Goal: Task Accomplishment & Management: Manage account settings

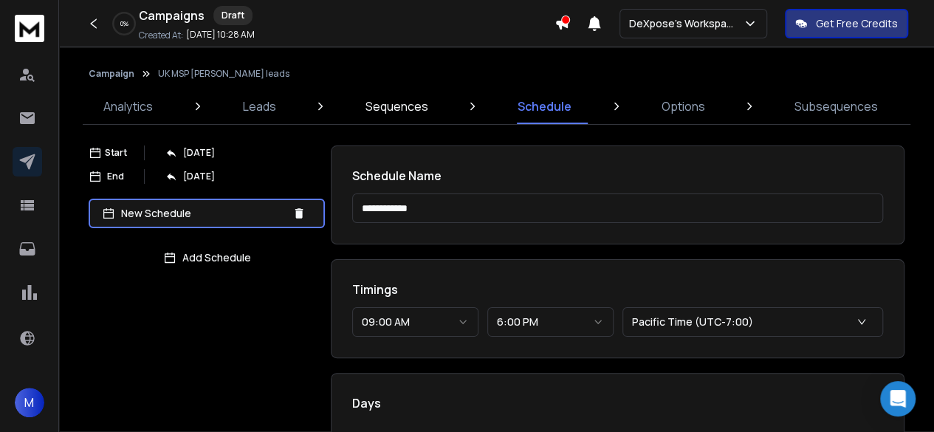
click at [411, 103] on p "Sequences" at bounding box center [396, 106] width 63 height 18
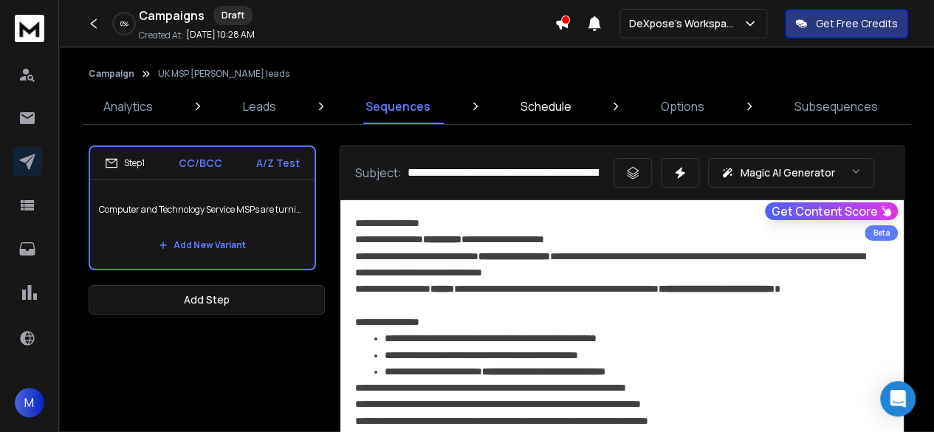
click at [539, 103] on p "Schedule" at bounding box center [546, 106] width 51 height 18
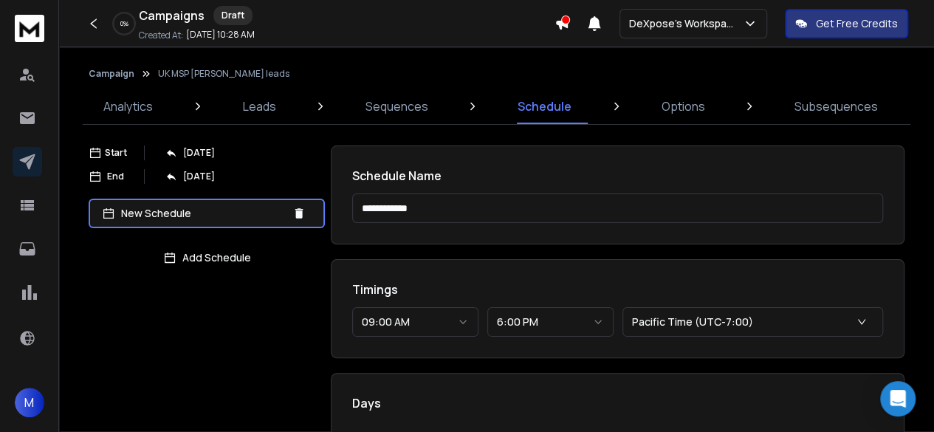
click at [196, 178] on p "[DATE]" at bounding box center [199, 177] width 32 height 12
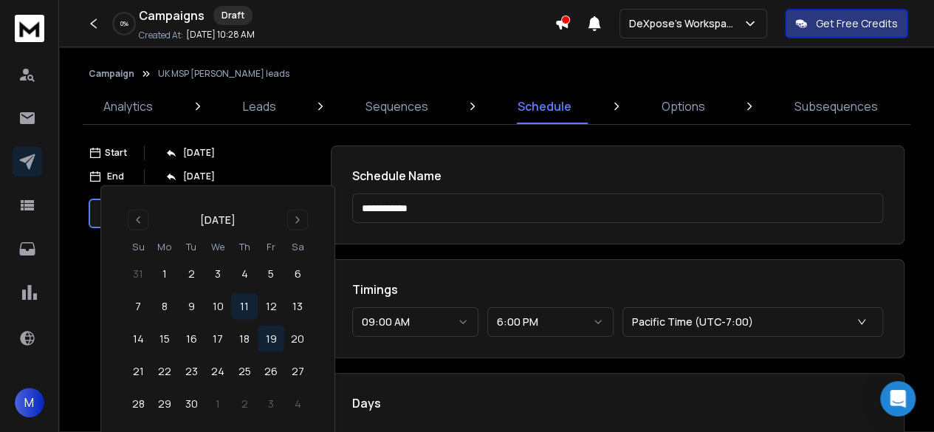
click at [267, 335] on button "19" at bounding box center [271, 339] width 27 height 27
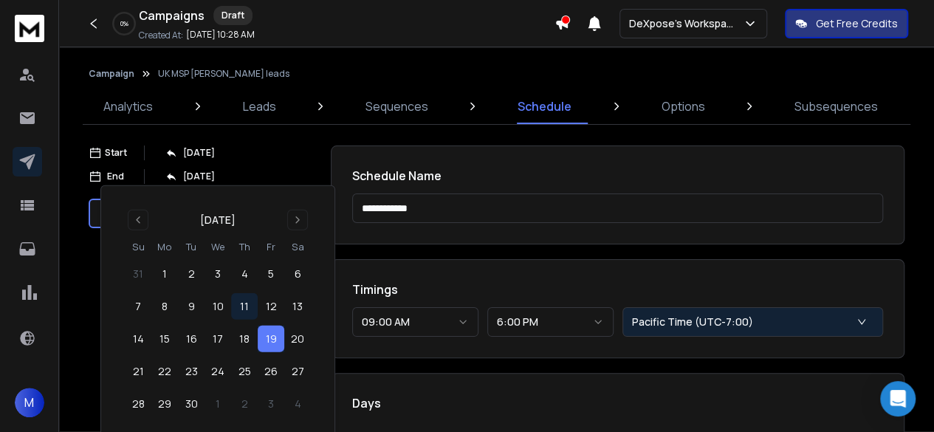
drag, startPoint x: 662, startPoint y: 317, endPoint x: 663, endPoint y: 329, distance: 11.8
click at [663, 317] on p "Pacific Time (UTC-7:00)" at bounding box center [695, 322] width 127 height 15
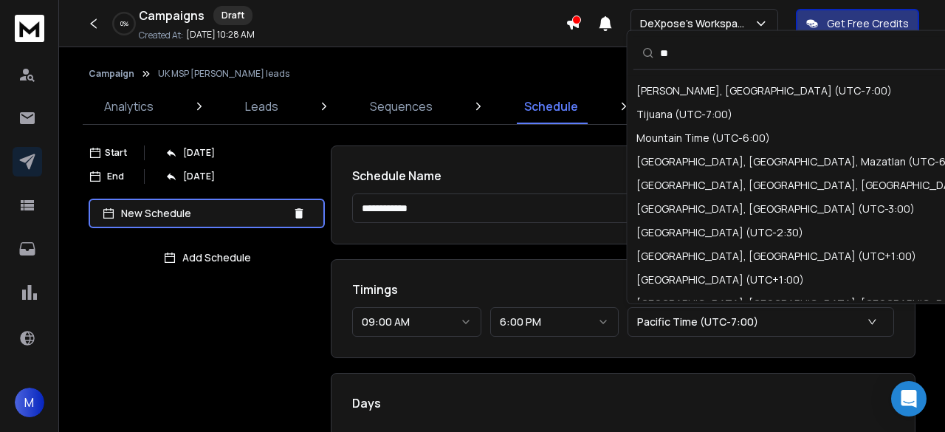
scroll to position [180, 0]
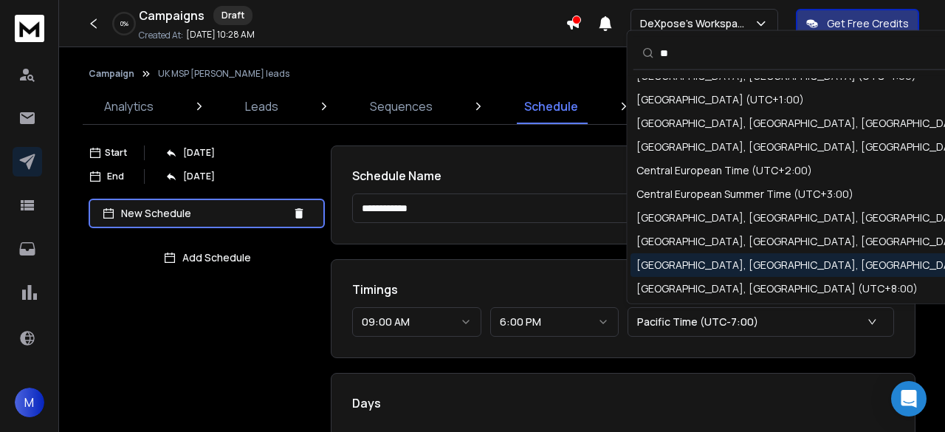
type input "*"
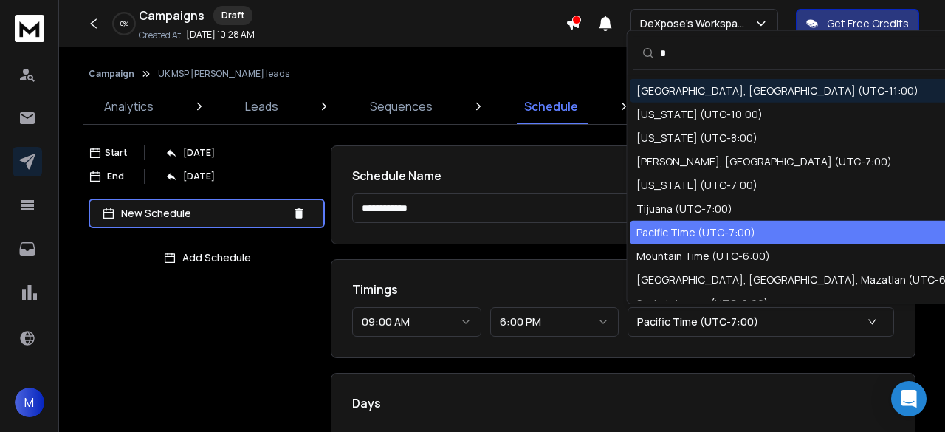
scroll to position [1031, 0]
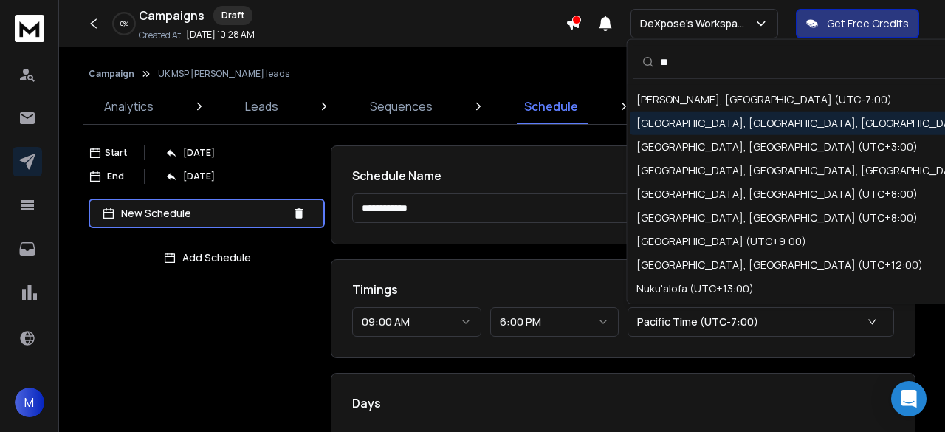
type input "*"
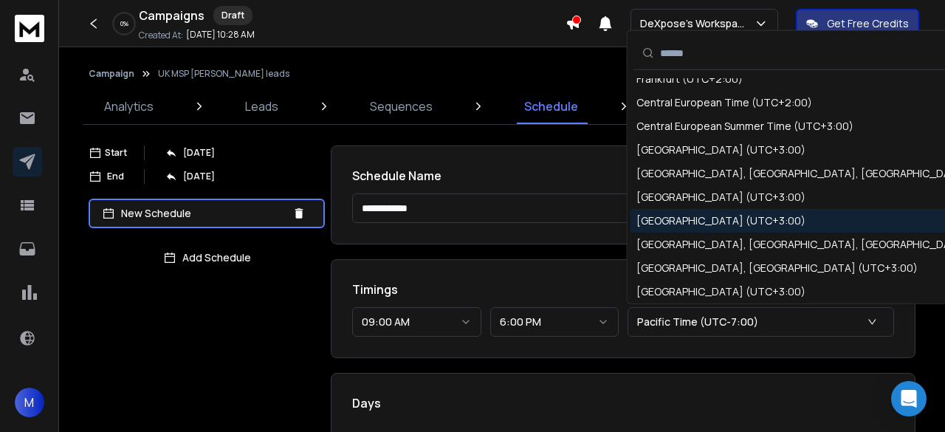
scroll to position [880, 0]
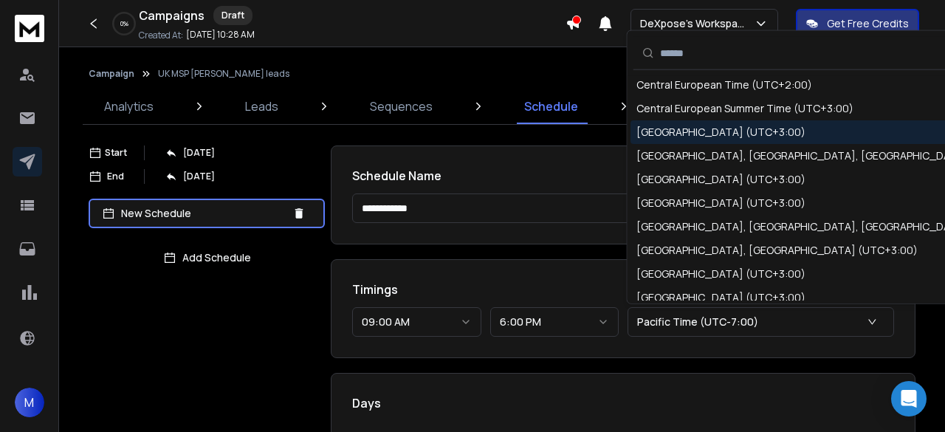
click at [707, 132] on div "[GEOGRAPHIC_DATA] (UTC+3:00)" at bounding box center [720, 132] width 169 height 15
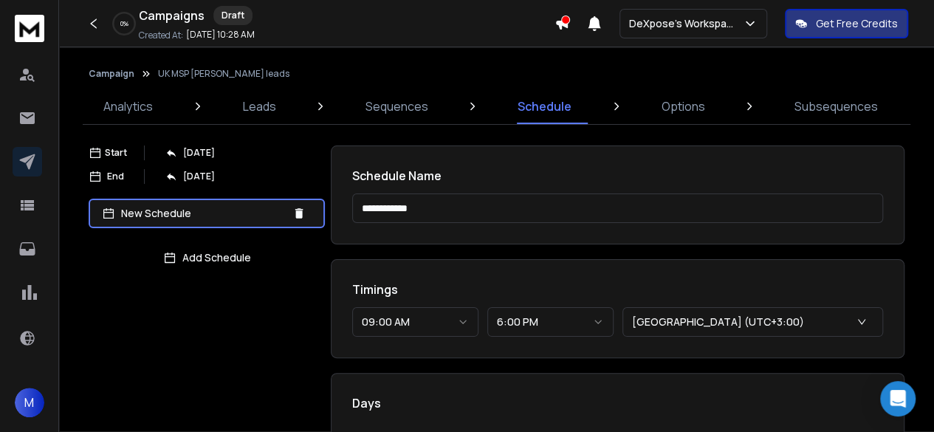
click at [459, 319] on icon "button" at bounding box center [463, 322] width 12 height 12
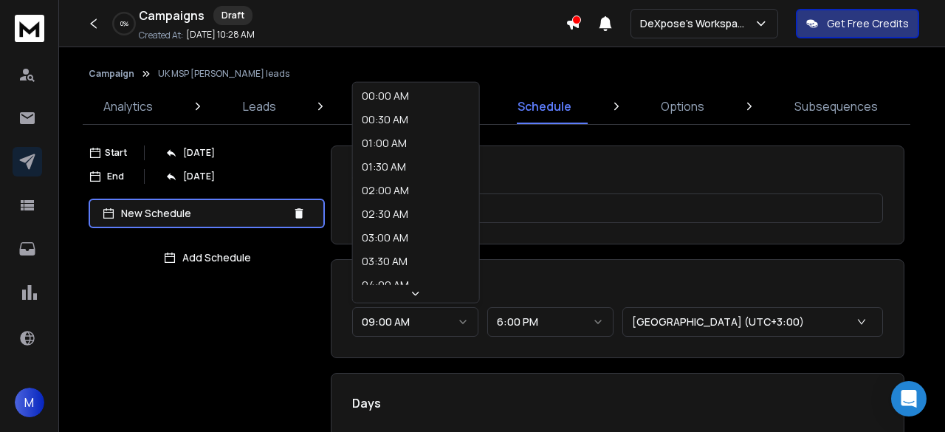
scroll to position [0, 0]
select select "********"
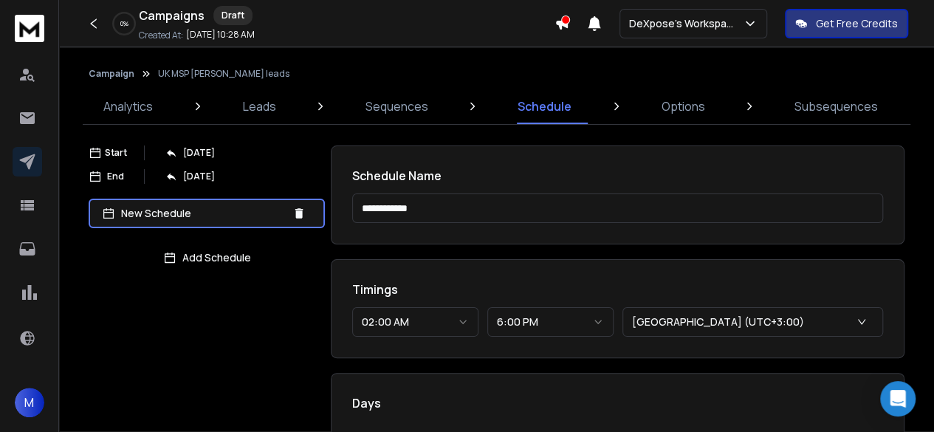
click at [593, 322] on icon "button" at bounding box center [598, 322] width 12 height 12
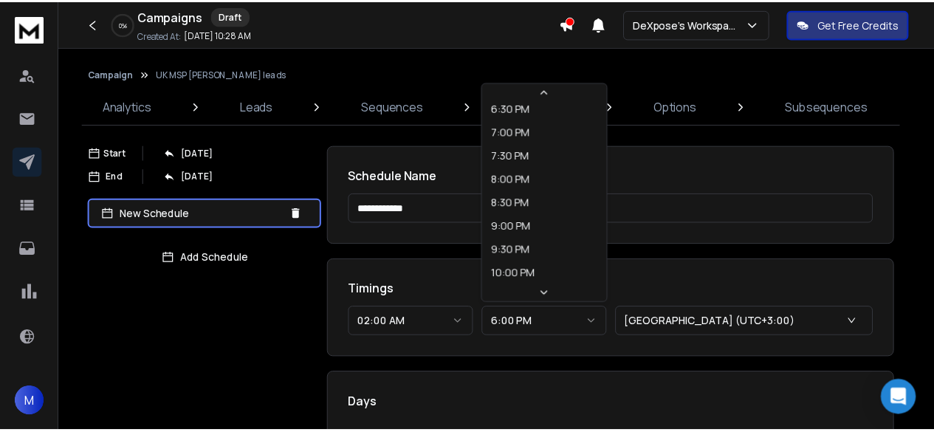
scroll to position [786, 0]
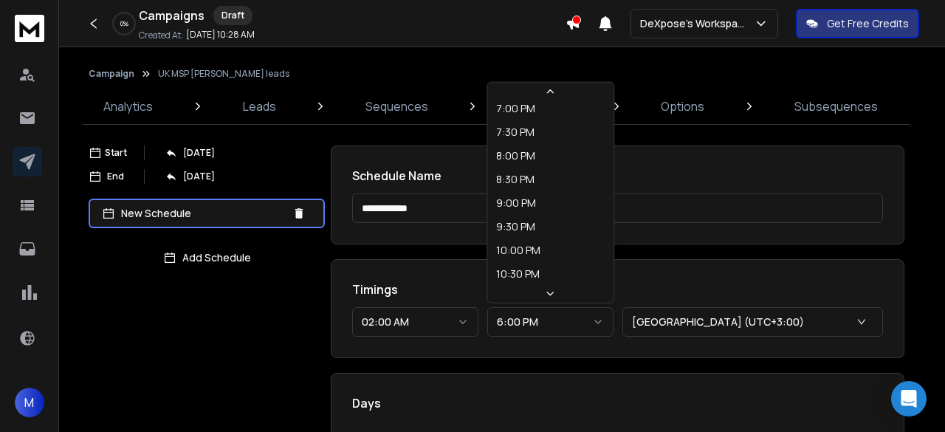
select select "********"
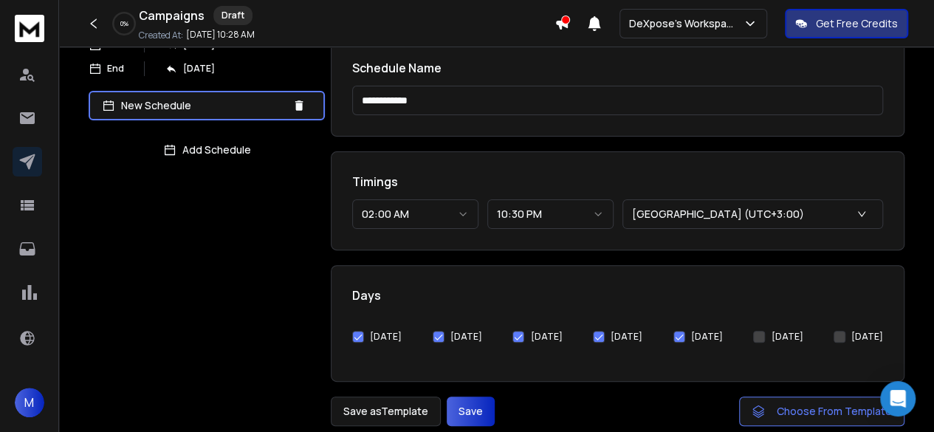
scroll to position [120, 0]
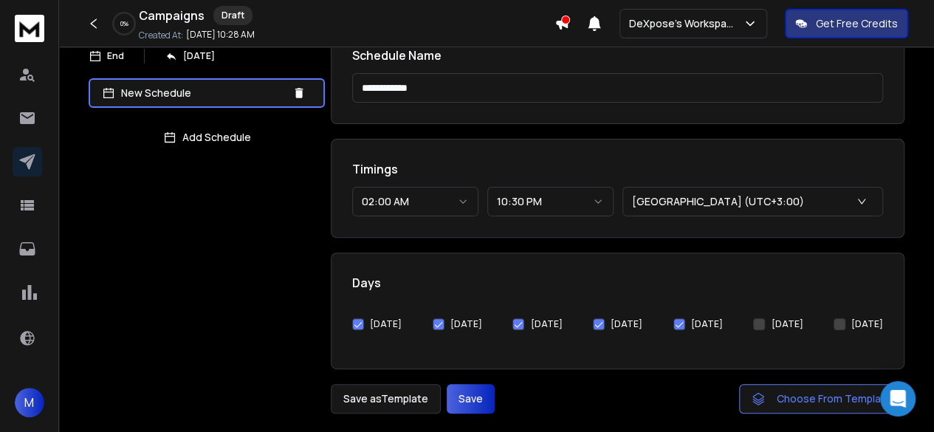
click at [467, 401] on button "Save" at bounding box center [471, 399] width 48 height 30
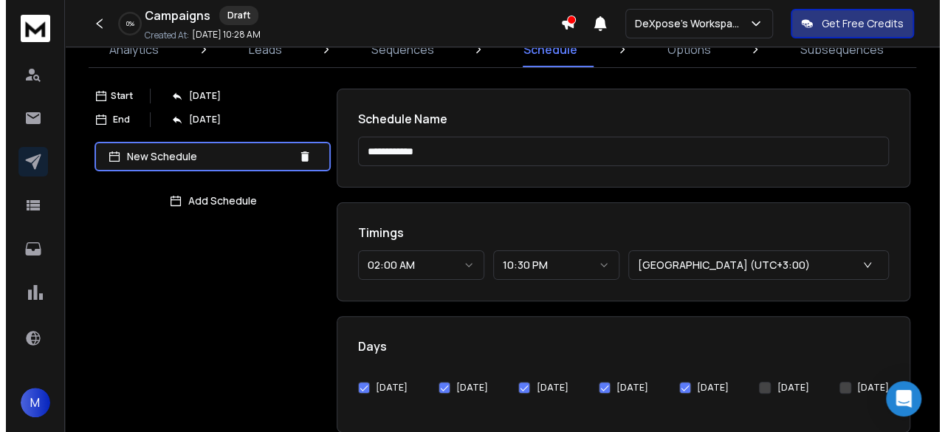
scroll to position [0, 0]
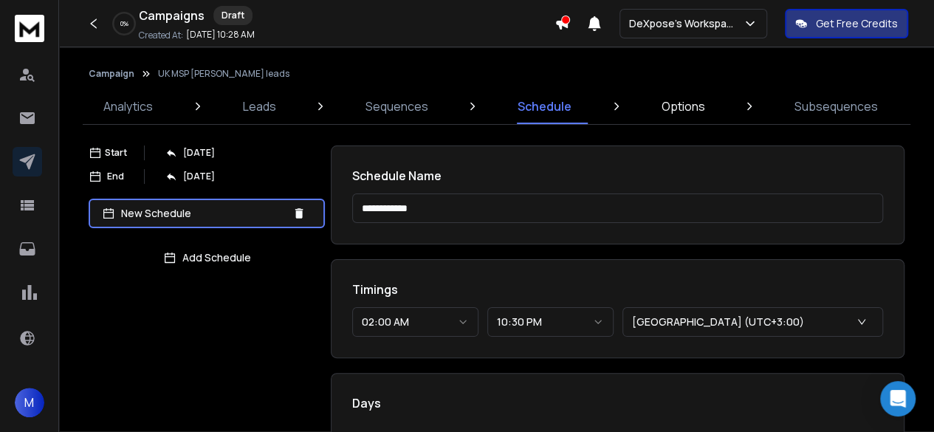
click at [689, 103] on p "Options" at bounding box center [683, 106] width 44 height 18
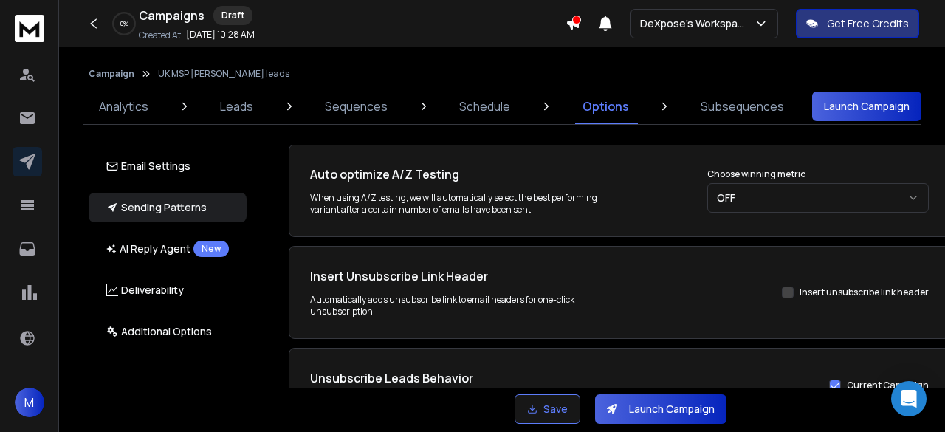
scroll to position [812, 0]
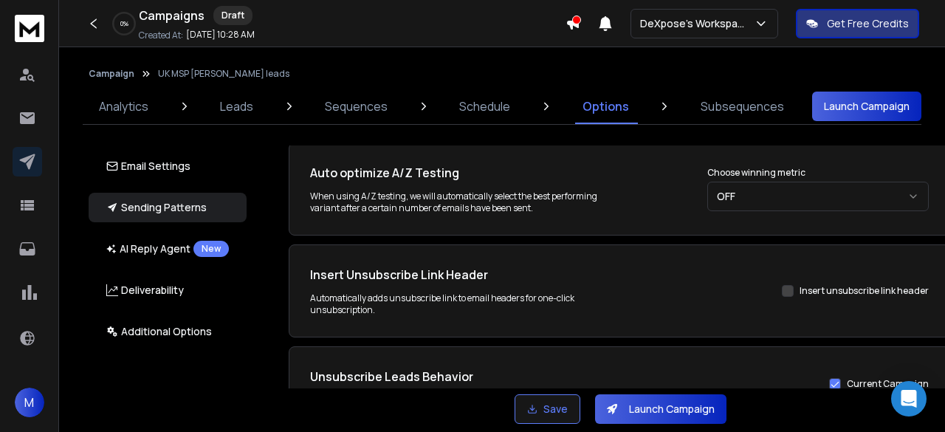
click at [808, 196] on button "OFF" at bounding box center [817, 197] width 221 height 30
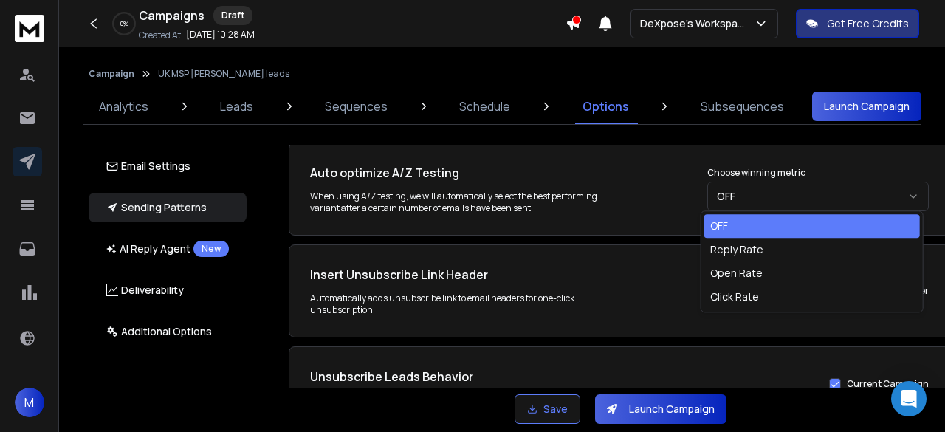
click at [653, 183] on div "**********" at bounding box center [781, 189] width 295 height 44
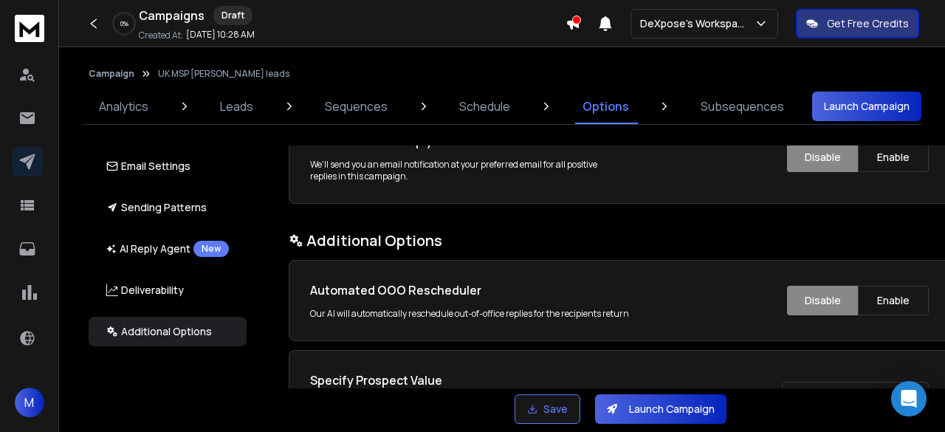
scroll to position [2141, 0]
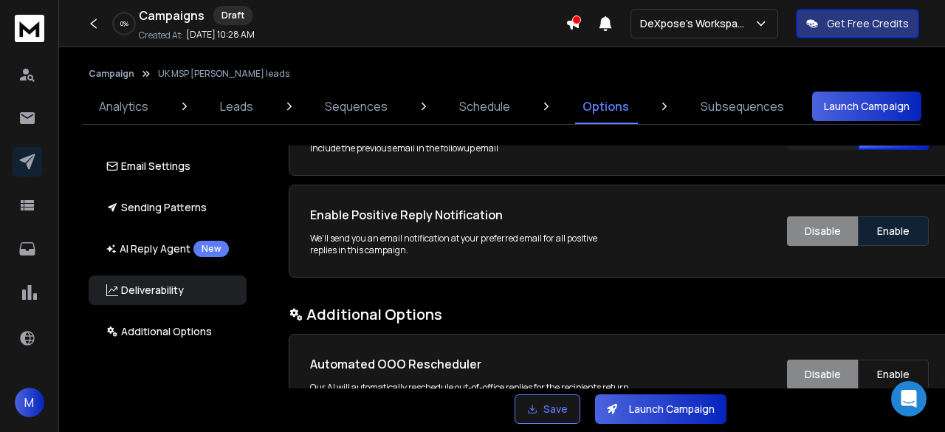
click at [896, 216] on button "Enable" at bounding box center [893, 231] width 71 height 30
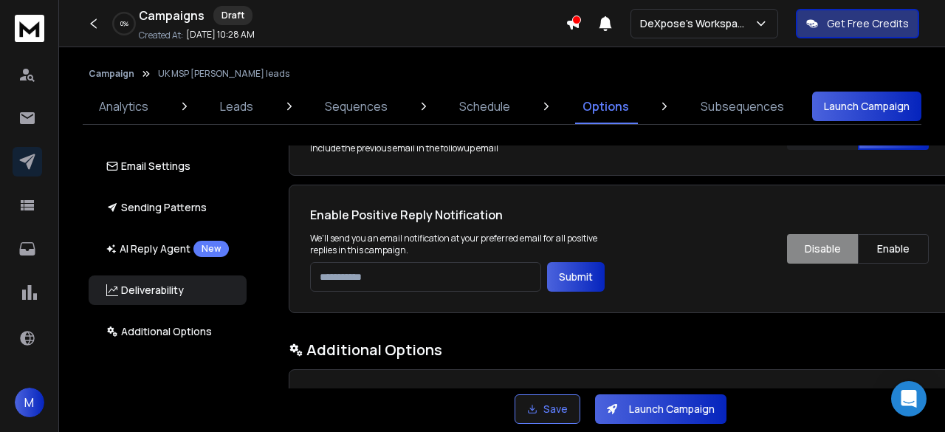
click at [423, 269] on input "email" at bounding box center [425, 277] width 231 height 30
type input "**********"
click at [569, 272] on button "Submit" at bounding box center [576, 277] width 58 height 30
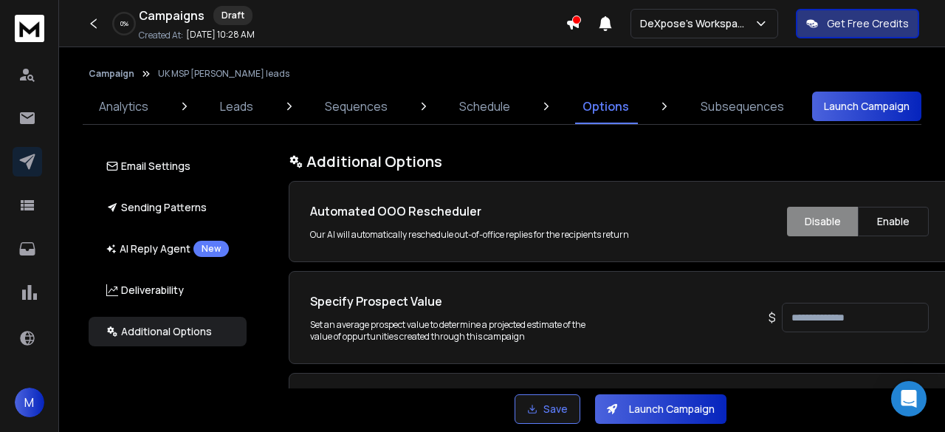
scroll to position [2436, 0]
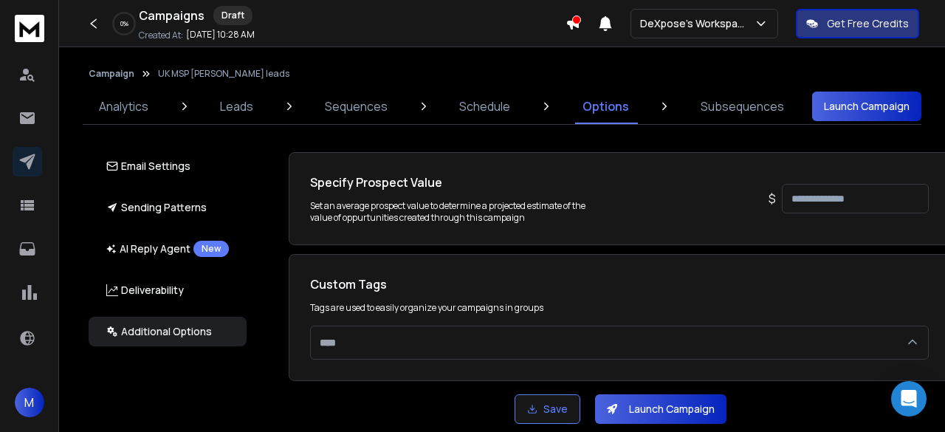
click at [816, 199] on input "***" at bounding box center [856, 199] width 148 height 30
click at [538, 286] on div "Custom Tags Tags are used to easily organize your campaigns in groups" at bounding box center [619, 294] width 619 height 38
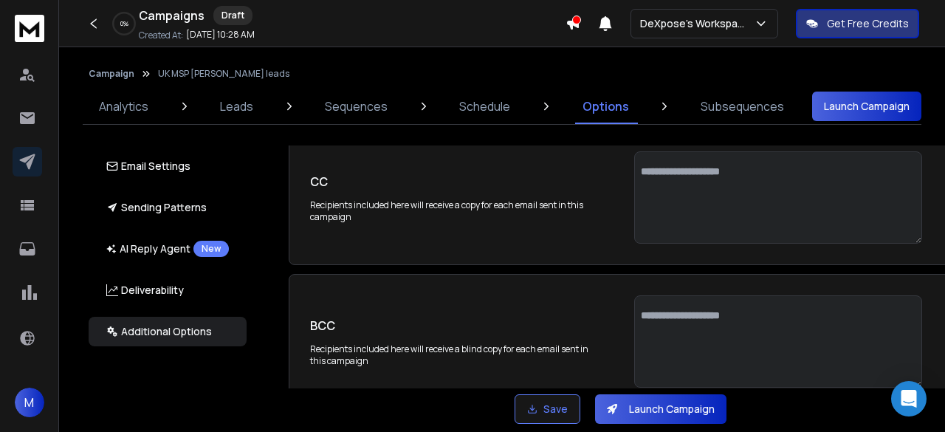
scroll to position [2713, 0]
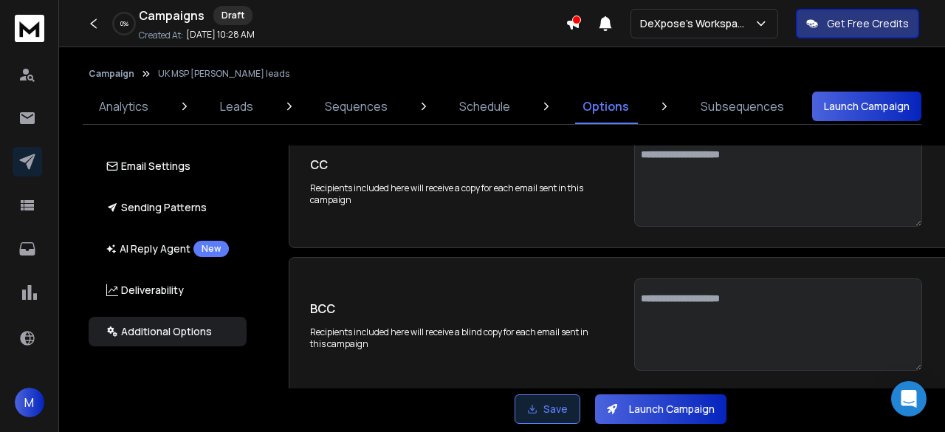
click at [548, 403] on button "Save" at bounding box center [548, 409] width 66 height 30
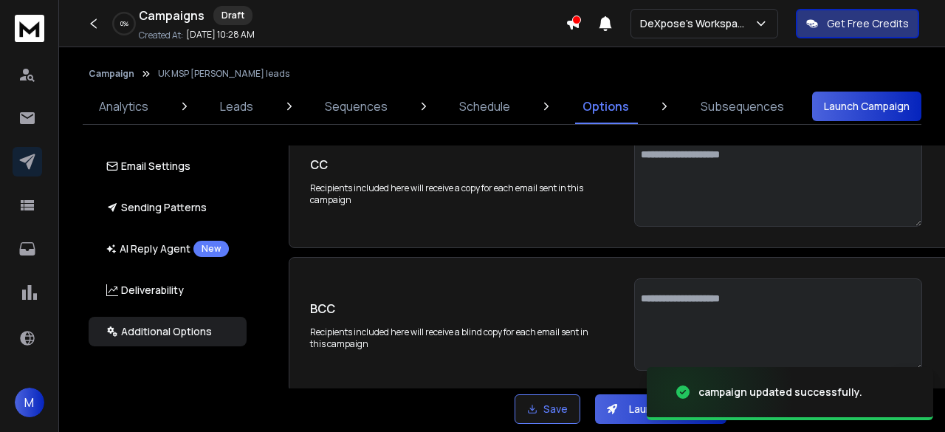
click at [626, 411] on button "Launch Campaign" at bounding box center [660, 409] width 131 height 30
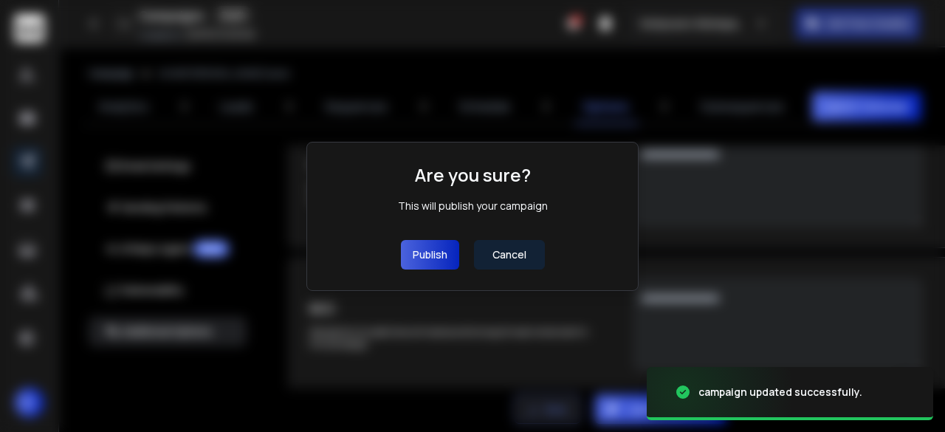
click at [426, 246] on button "Publish" at bounding box center [430, 255] width 58 height 30
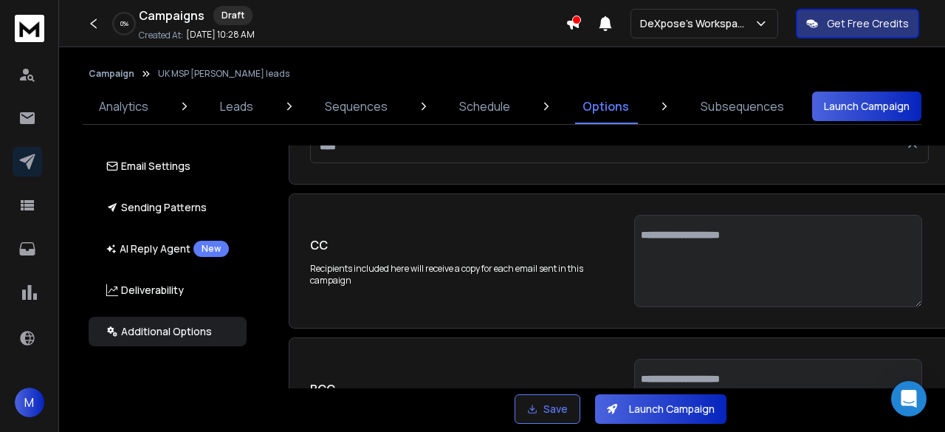
scroll to position [2492, 0]
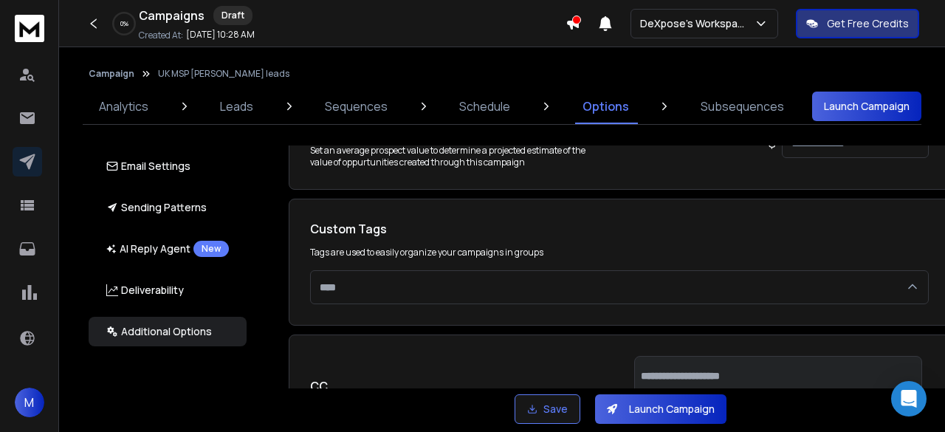
click at [688, 415] on button "Launch Campaign" at bounding box center [660, 409] width 131 height 30
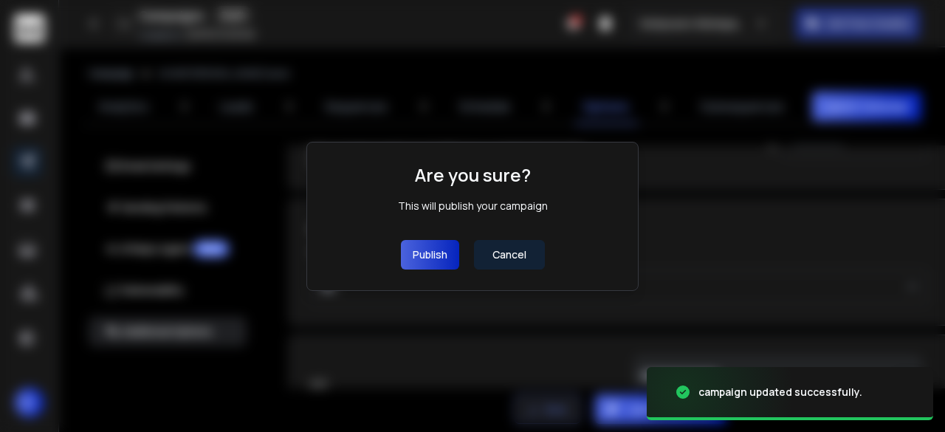
click at [436, 249] on button "Publish" at bounding box center [430, 255] width 58 height 30
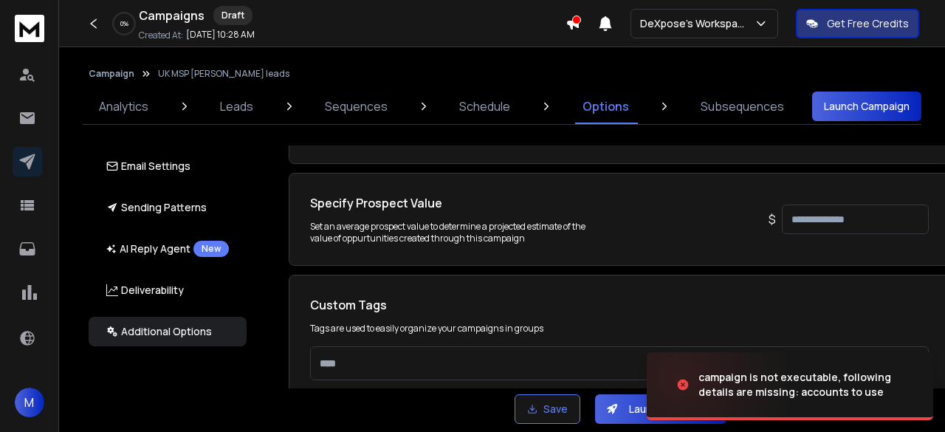
scroll to position [2270, 0]
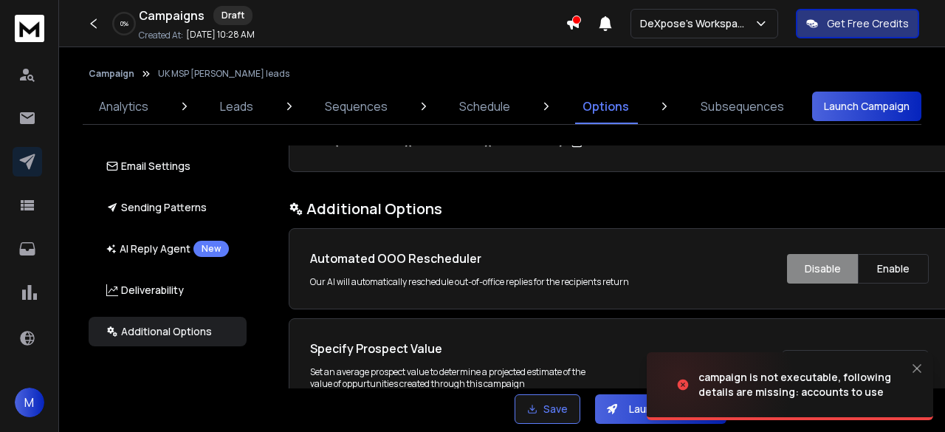
click at [725, 396] on div "campaign is not executable, following details are missing: accounts to use" at bounding box center [806, 385] width 217 height 30
click at [682, 379] on icon "Notifications (F8)" at bounding box center [682, 384] width 13 height 13
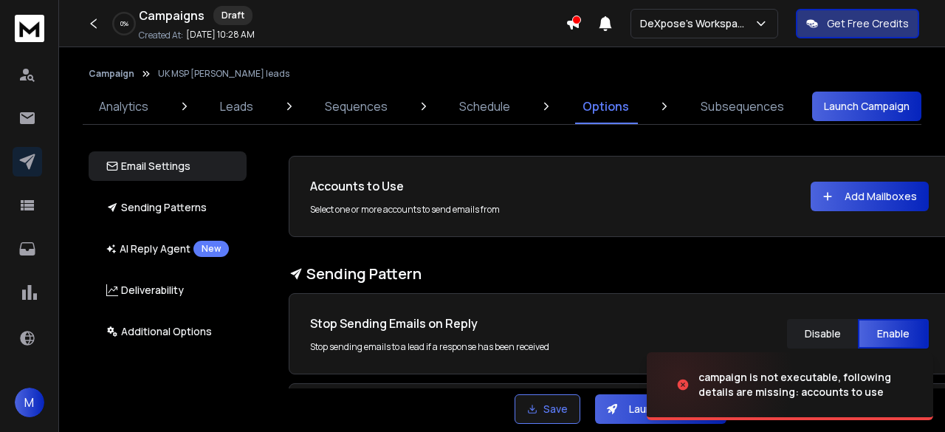
scroll to position [0, 0]
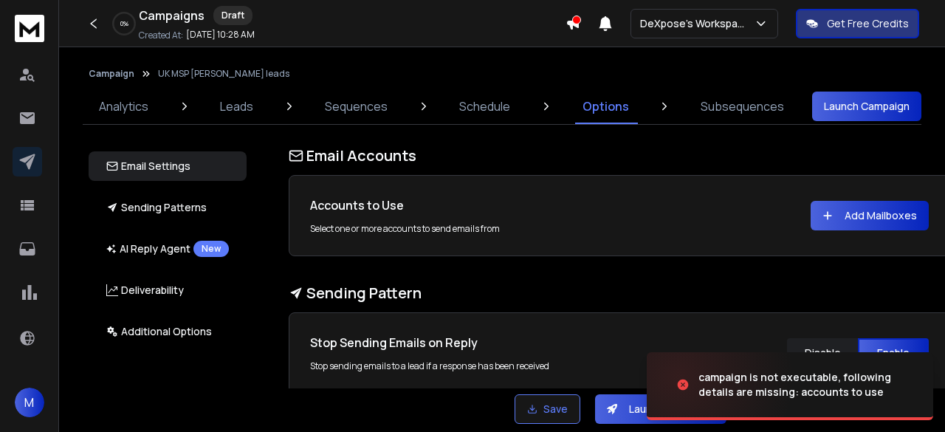
click at [876, 218] on button "Add Mailboxes" at bounding box center [870, 216] width 118 height 30
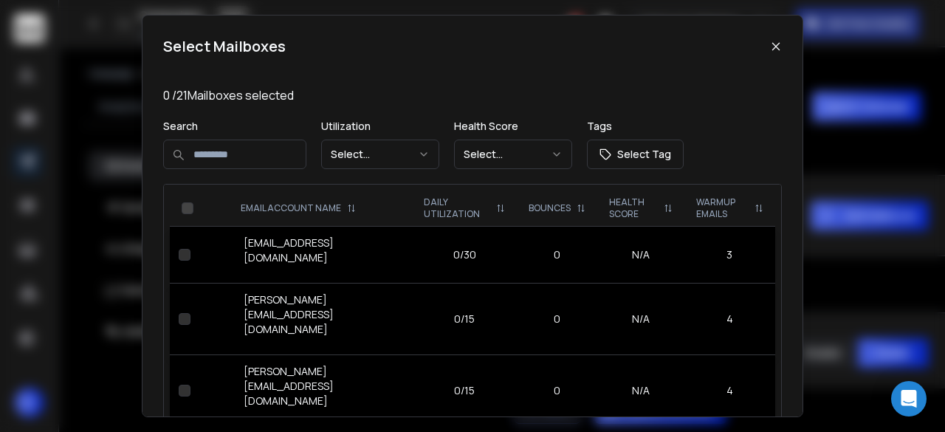
drag, startPoint x: 697, startPoint y: 216, endPoint x: 870, endPoint y: 35, distance: 250.7
click at [870, 35] on div "Select Mailboxes 0 / 21 Mailboxes selected Search Utilization Select... Health …" at bounding box center [472, 216] width 945 height 432
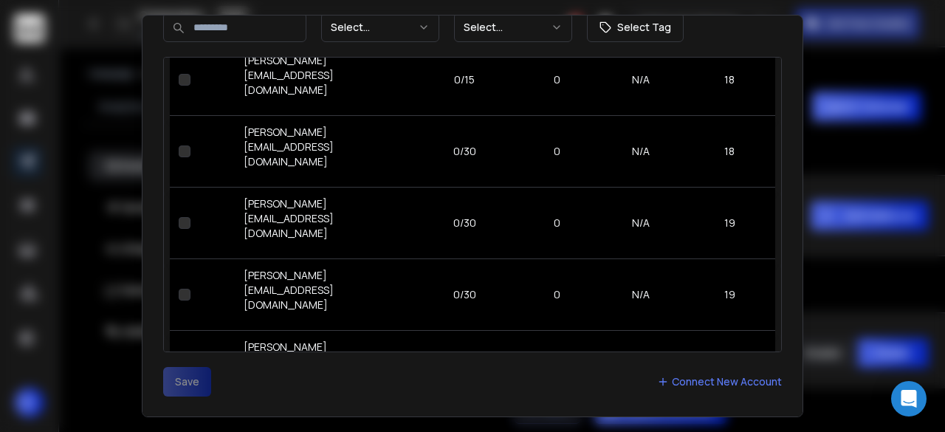
scroll to position [723, 0]
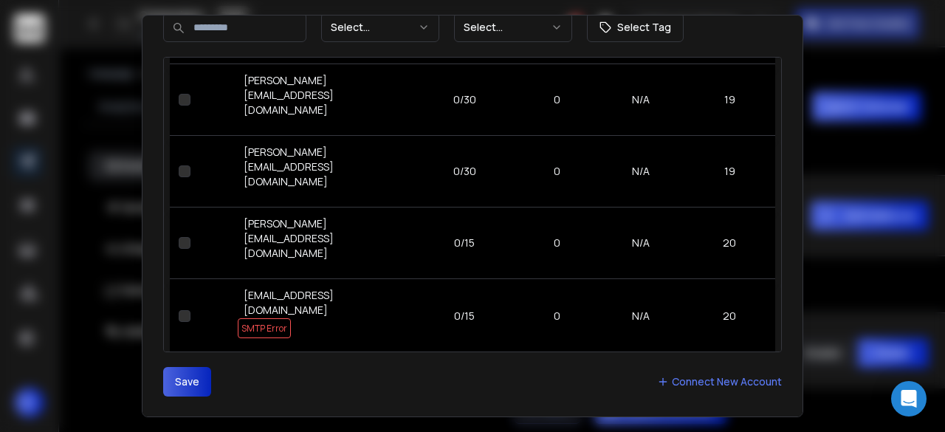
click at [197, 377] on button "Save" at bounding box center [187, 382] width 48 height 30
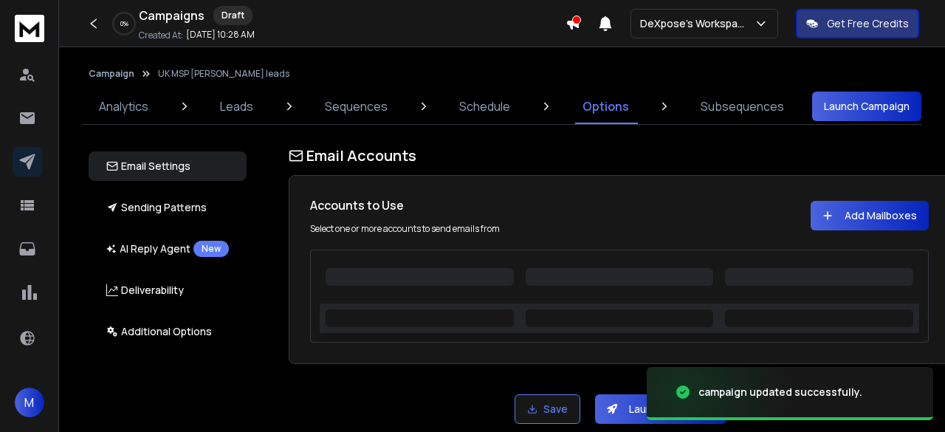
type input "***"
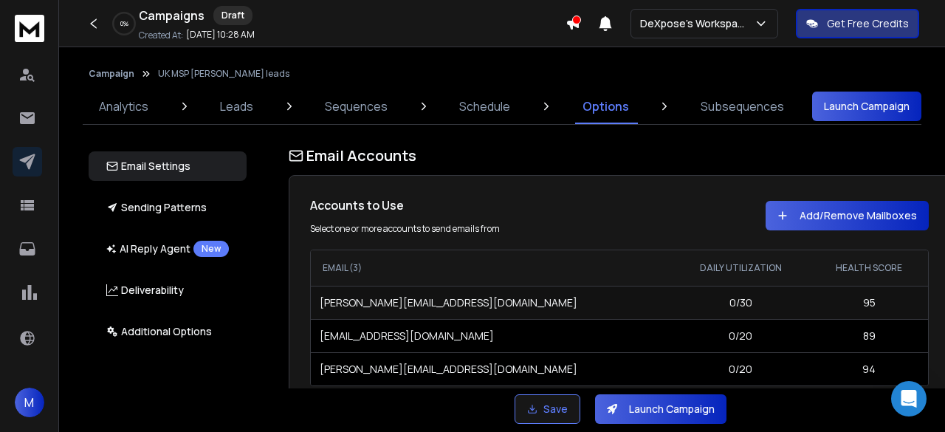
scroll to position [74, 0]
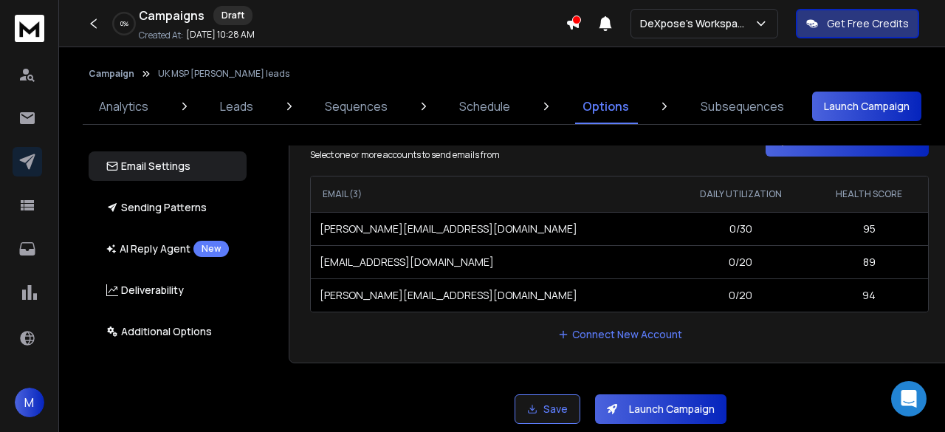
click at [542, 415] on button "Save" at bounding box center [548, 409] width 66 height 30
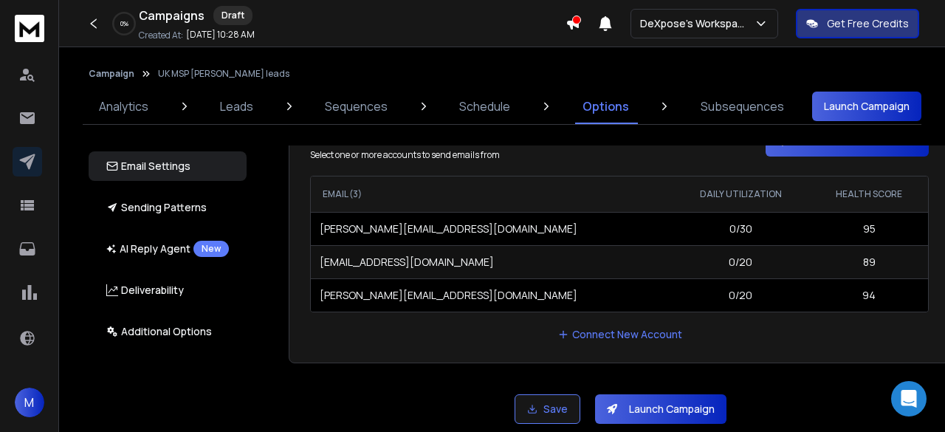
click at [842, 259] on td "89" at bounding box center [869, 261] width 118 height 33
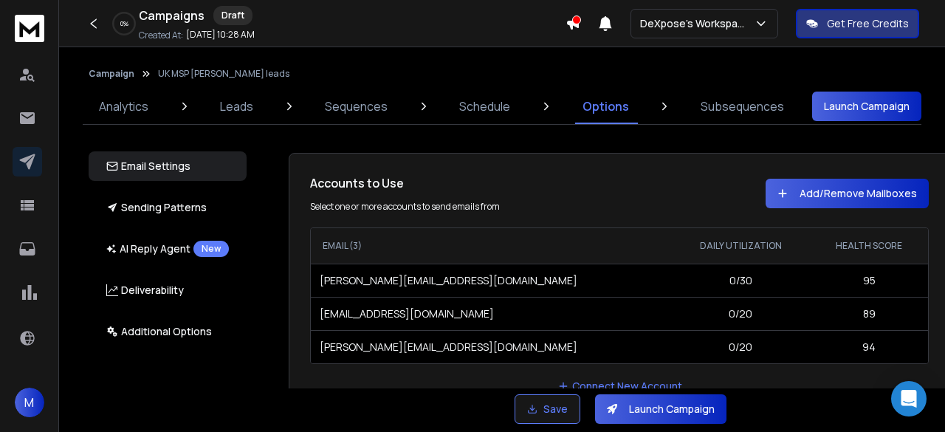
scroll to position [0, 0]
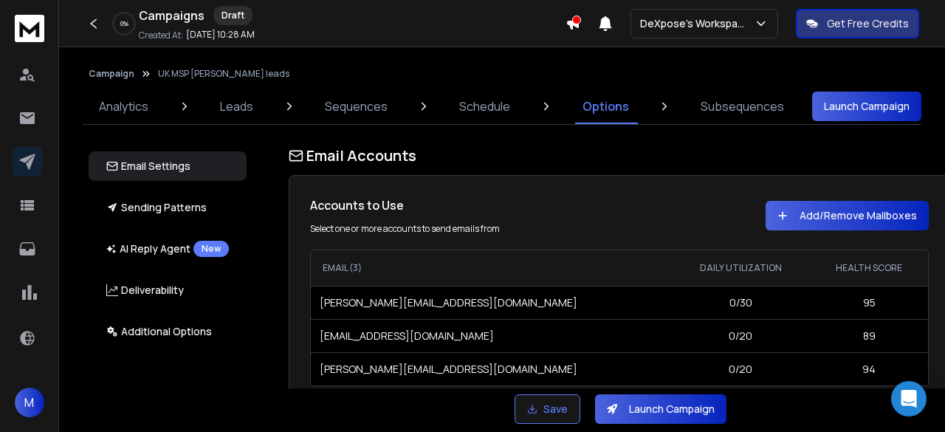
click at [853, 215] on button "Add/Remove Mailboxes" at bounding box center [847, 216] width 163 height 30
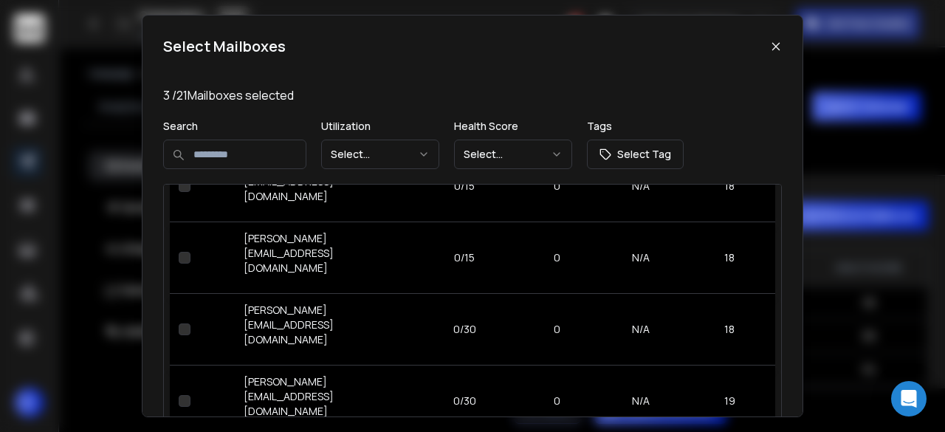
scroll to position [738, 0]
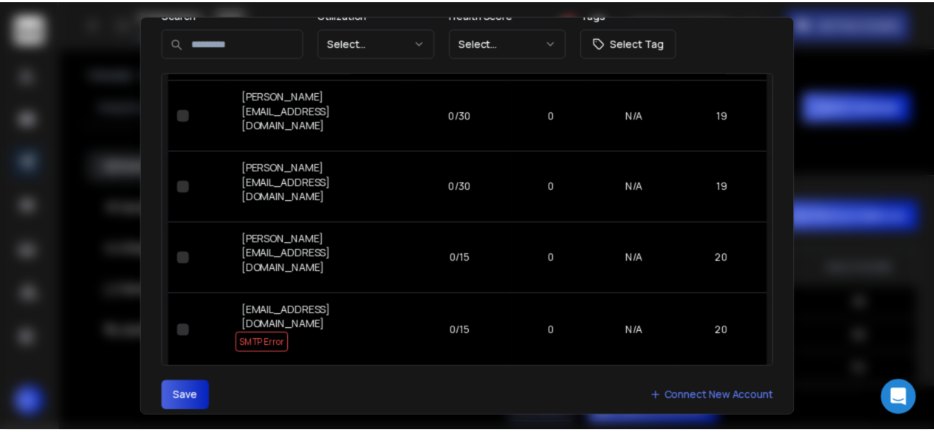
scroll to position [127, 0]
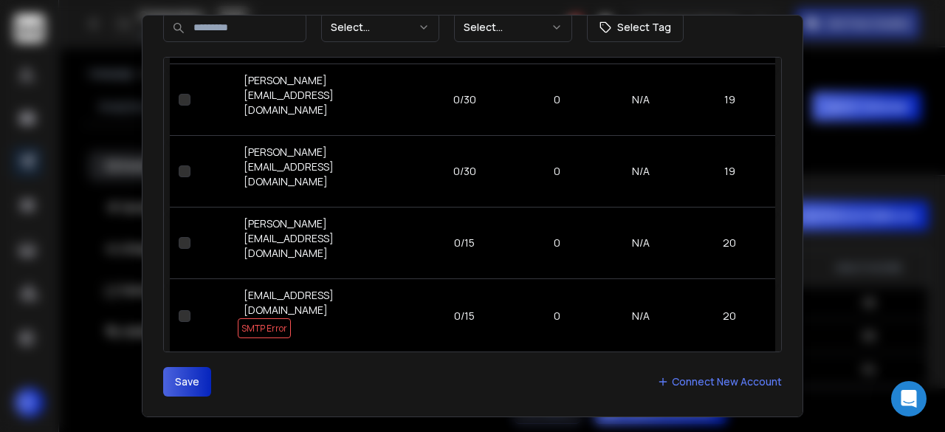
click at [199, 391] on button "Save" at bounding box center [187, 382] width 48 height 30
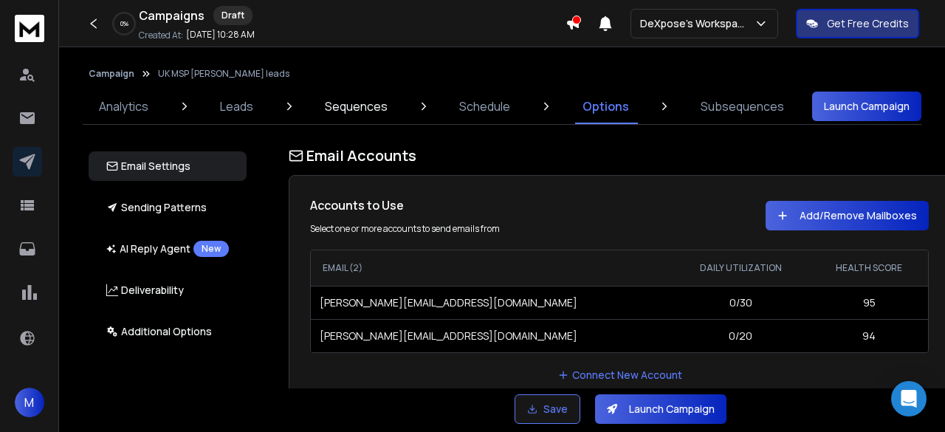
click at [380, 108] on p "Sequences" at bounding box center [356, 106] width 63 height 18
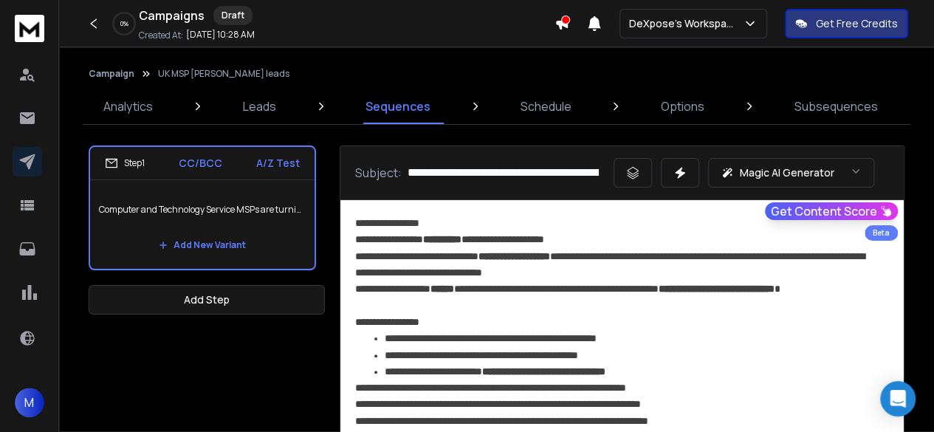
click at [399, 238] on div "**********" at bounding box center [616, 239] width 523 height 16
click at [413, 234] on div "**********" at bounding box center [616, 239] width 523 height 16
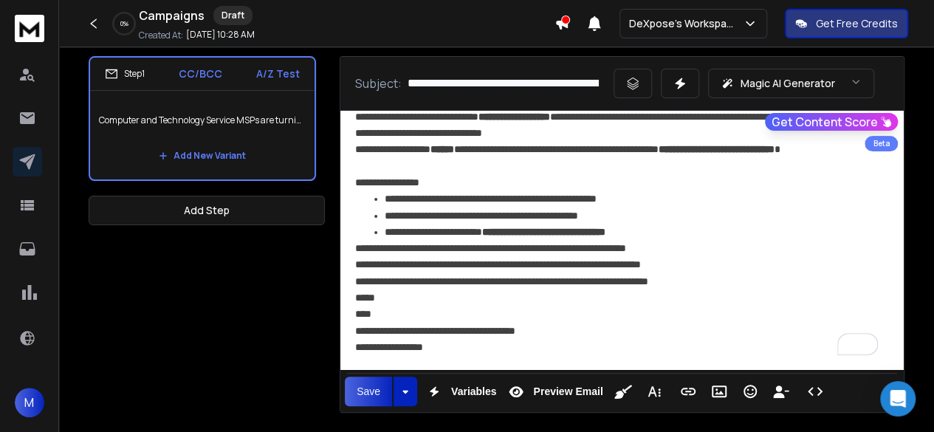
click at [366, 317] on div "**********" at bounding box center [616, 313] width 523 height 49
click at [465, 386] on span "Variables" at bounding box center [474, 391] width 52 height 13
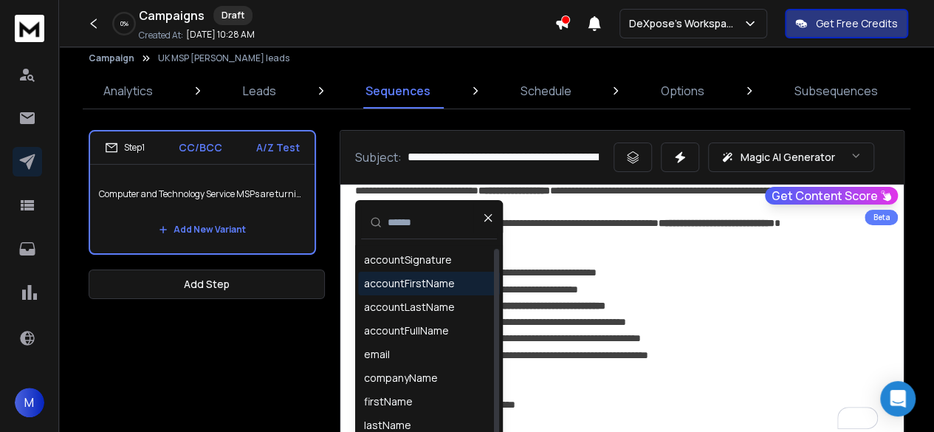
click at [432, 277] on div "accountFirstName" at bounding box center [409, 283] width 91 height 15
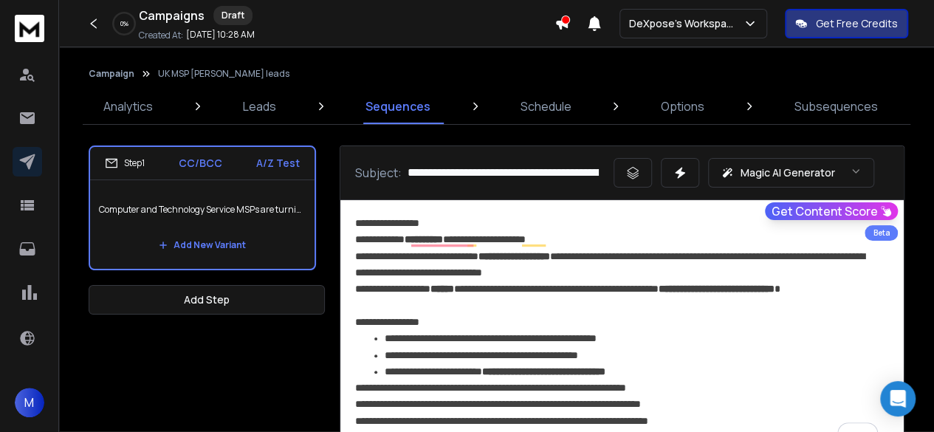
click at [408, 240] on div "**********" at bounding box center [616, 239] width 523 height 16
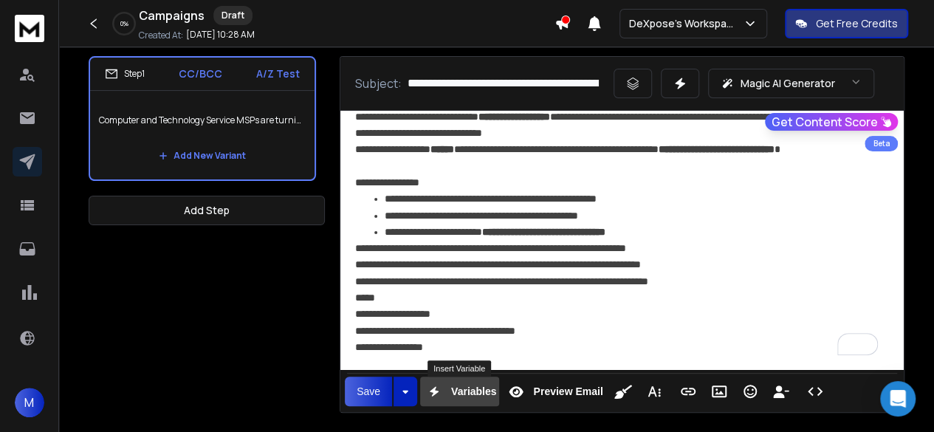
click at [484, 386] on span "Variables" at bounding box center [474, 391] width 52 height 13
click at [473, 387] on span "Variables" at bounding box center [474, 391] width 52 height 13
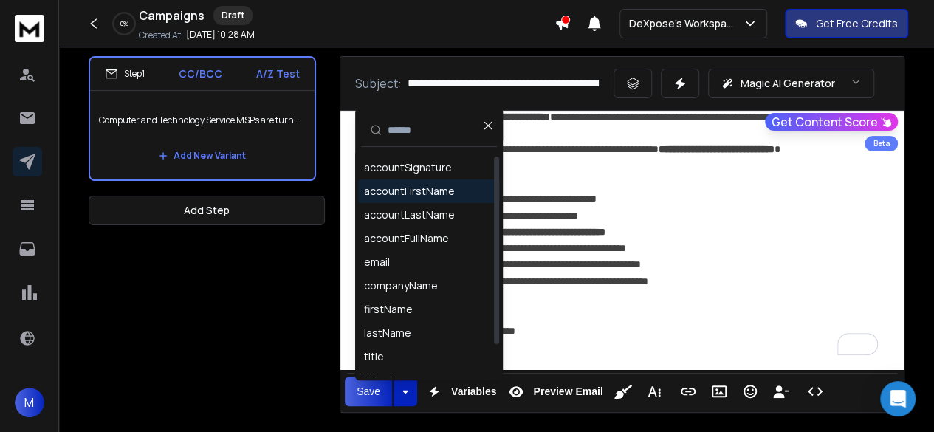
click at [434, 182] on div "accountFirstName" at bounding box center [429, 191] width 142 height 24
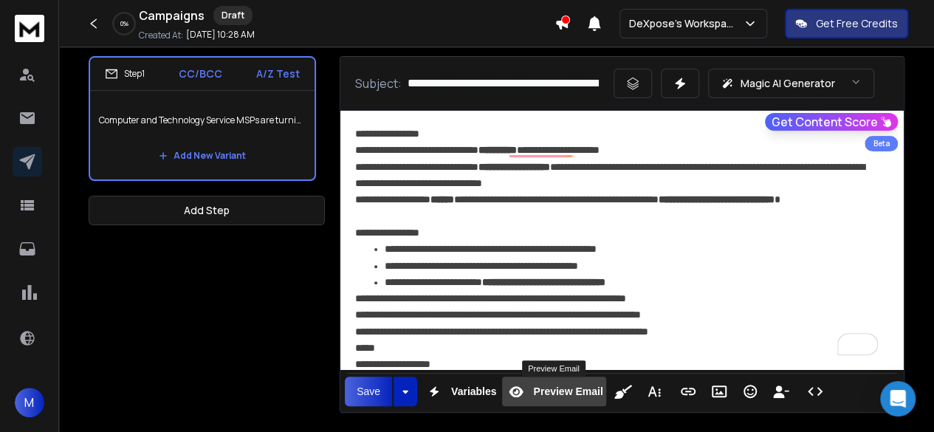
click at [572, 389] on span "Preview Email" at bounding box center [567, 391] width 75 height 13
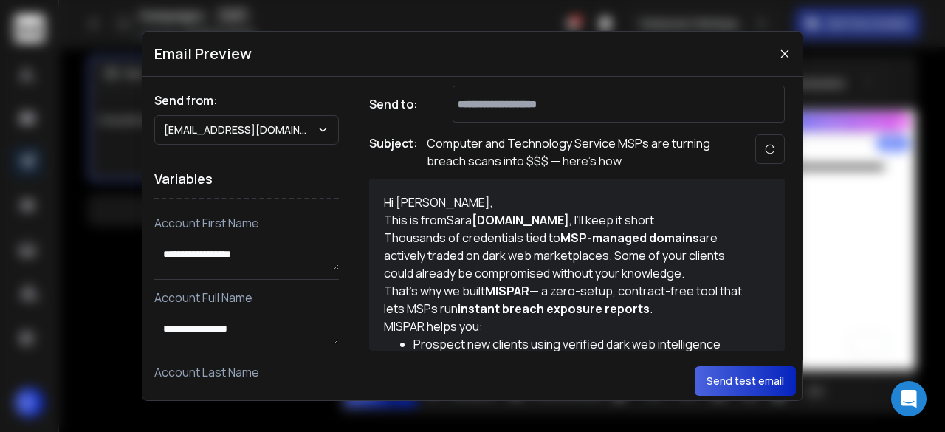
click at [787, 48] on icon at bounding box center [785, 54] width 12 height 12
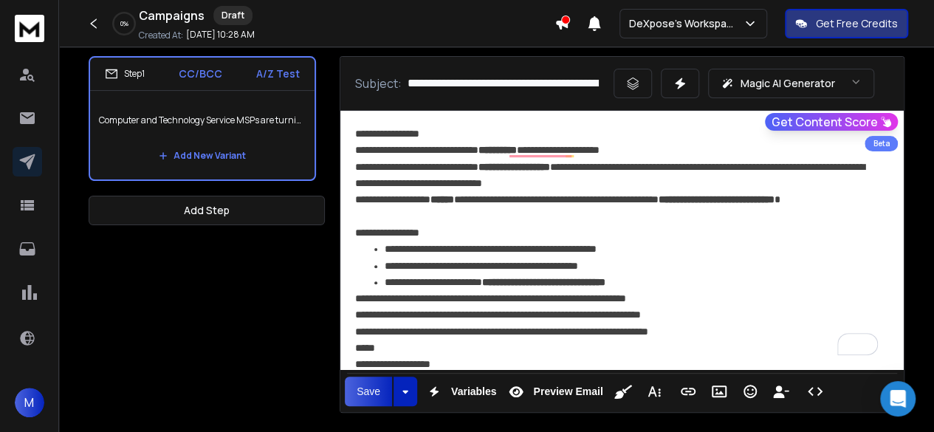
click at [399, 148] on div "**********" at bounding box center [616, 150] width 523 height 16
click at [400, 148] on div "**********" at bounding box center [616, 150] width 523 height 16
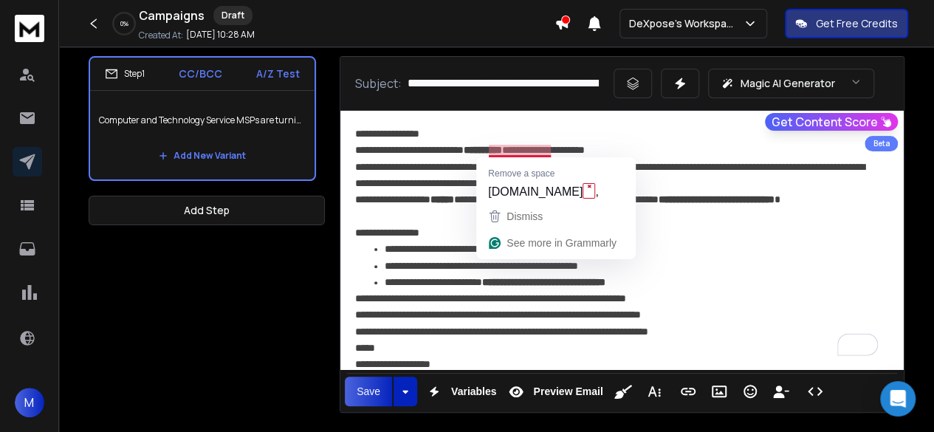
click at [486, 146] on div "**********" at bounding box center [616, 150] width 523 height 16
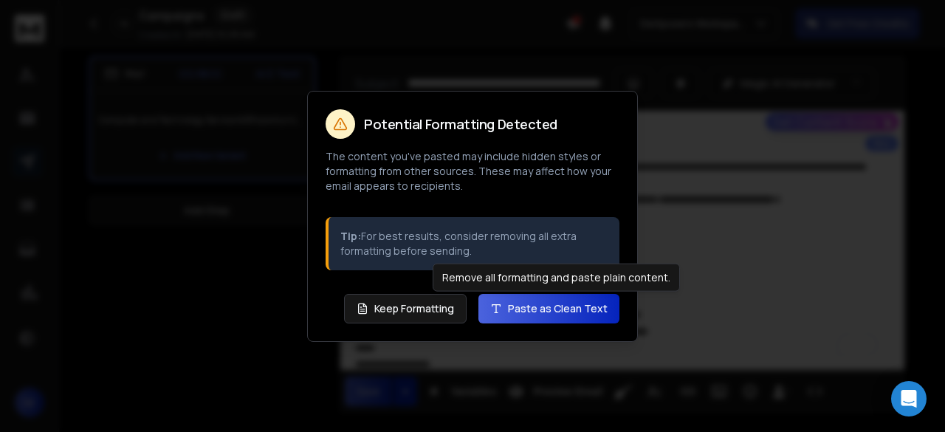
click at [555, 309] on button "Paste as Clean Text" at bounding box center [548, 309] width 141 height 30
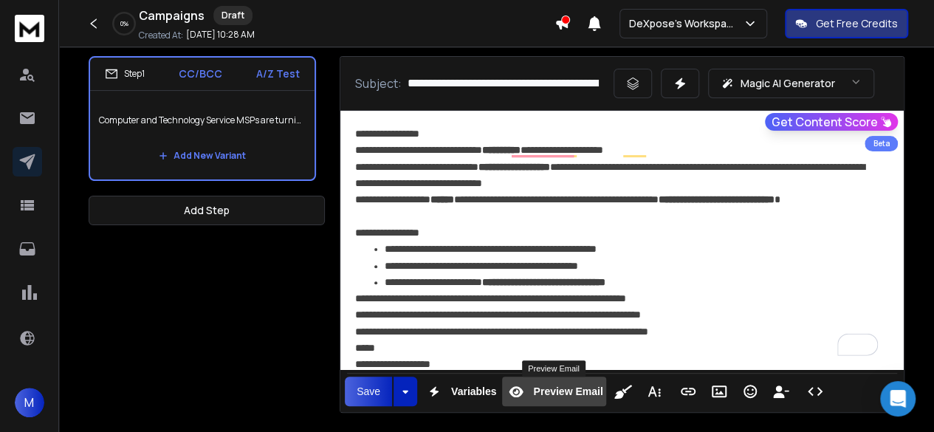
click at [553, 391] on span "Preview Email" at bounding box center [567, 391] width 75 height 13
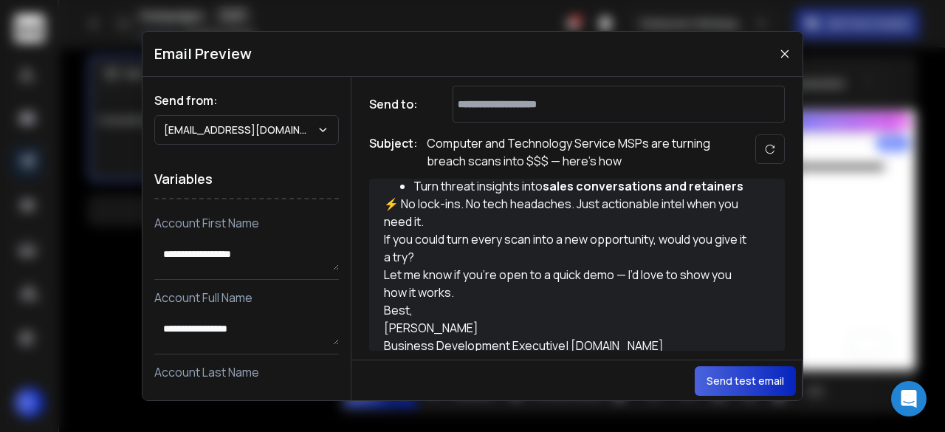
scroll to position [215, 0]
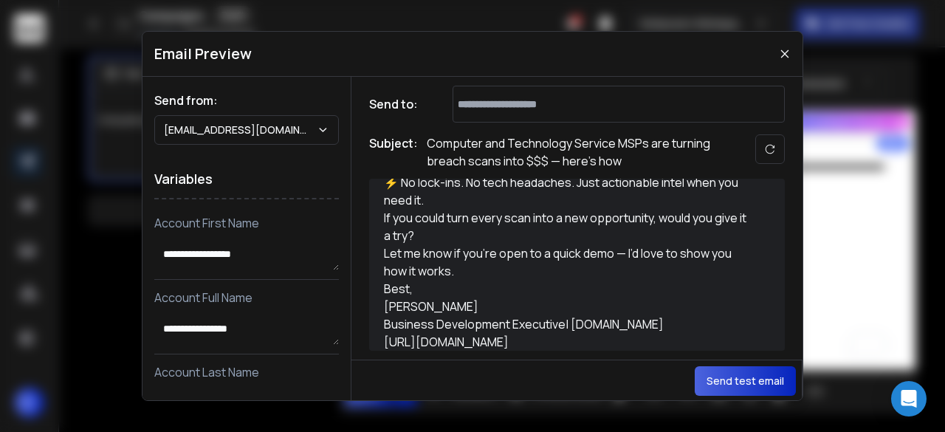
drag, startPoint x: 413, startPoint y: 288, endPoint x: 422, endPoint y: 295, distance: 10.5
click at [413, 289] on div "Best, [PERSON_NAME] Business Development Executive | [DOMAIN_NAME]" at bounding box center [568, 306] width 369 height 53
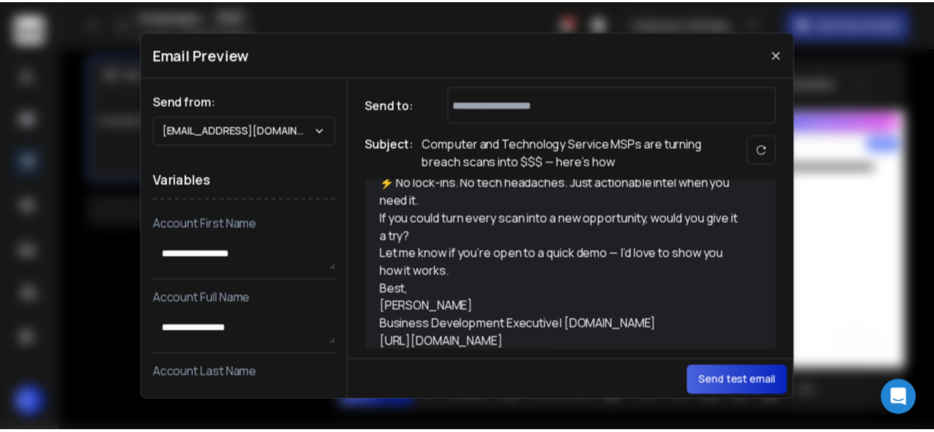
scroll to position [0, 0]
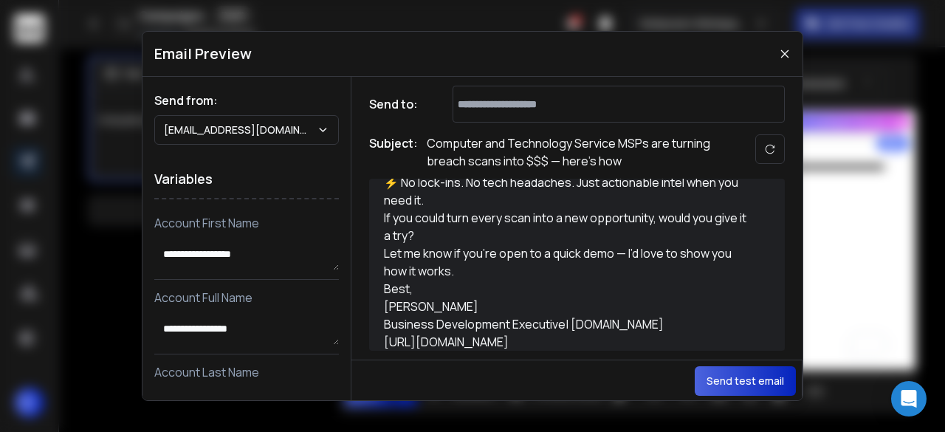
click at [786, 48] on icon at bounding box center [785, 54] width 12 height 12
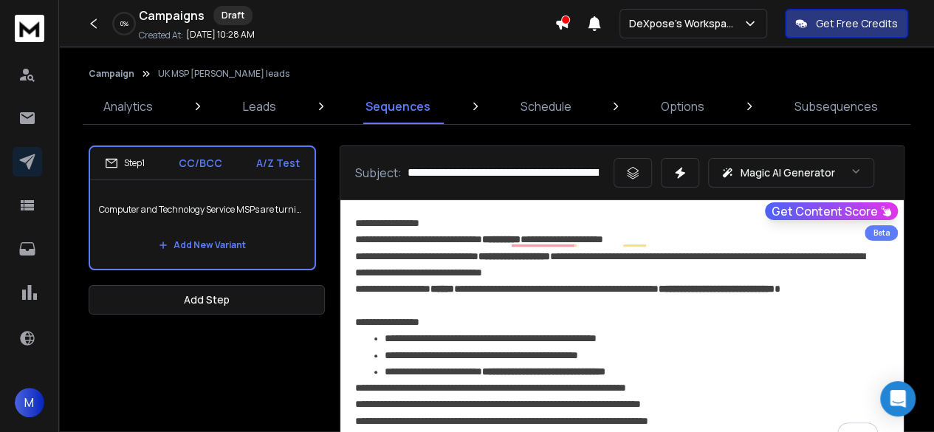
scroll to position [51, 0]
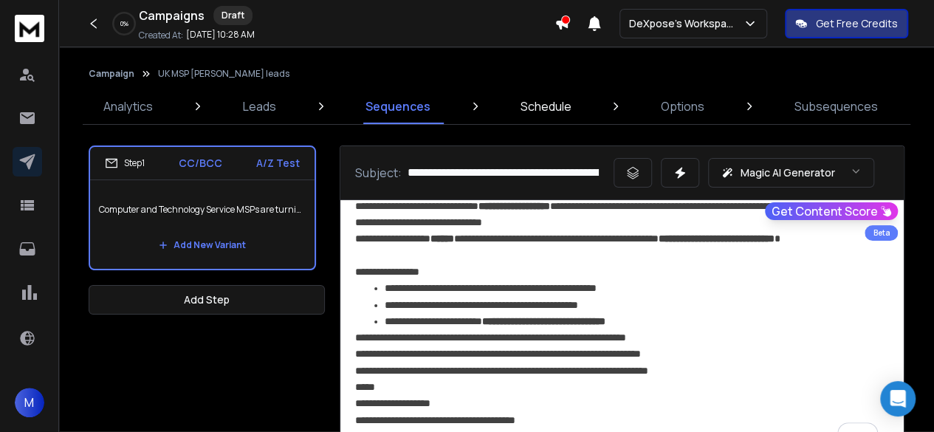
click at [554, 104] on p "Schedule" at bounding box center [546, 106] width 51 height 18
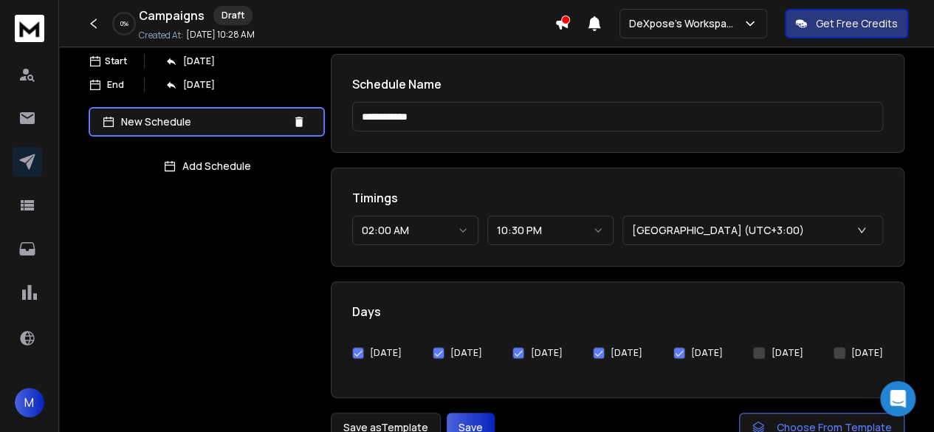
scroll to position [120, 0]
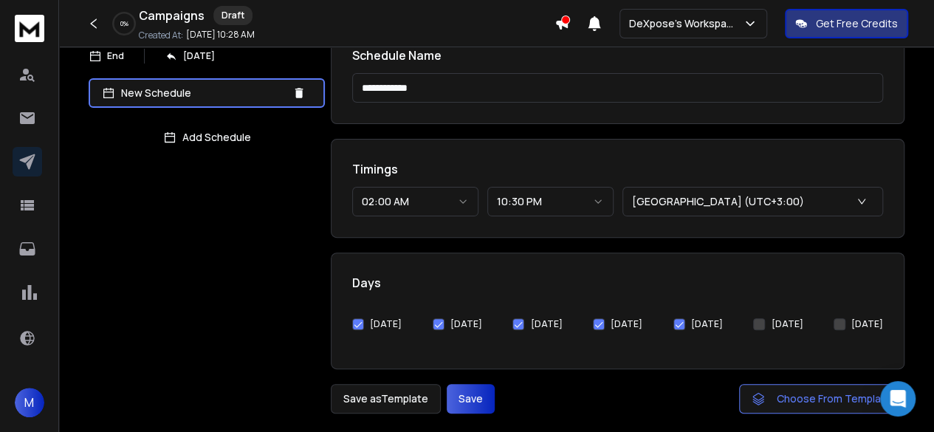
click at [475, 399] on button "Save" at bounding box center [471, 399] width 48 height 30
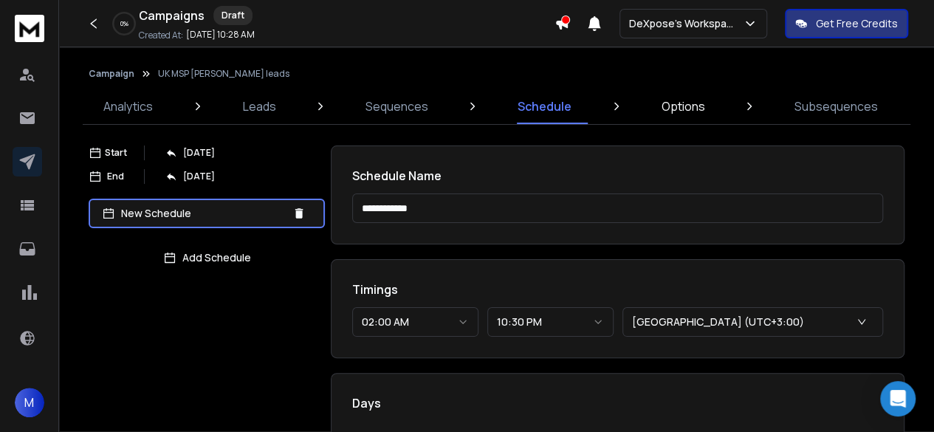
click at [686, 97] on p "Options" at bounding box center [683, 106] width 44 height 18
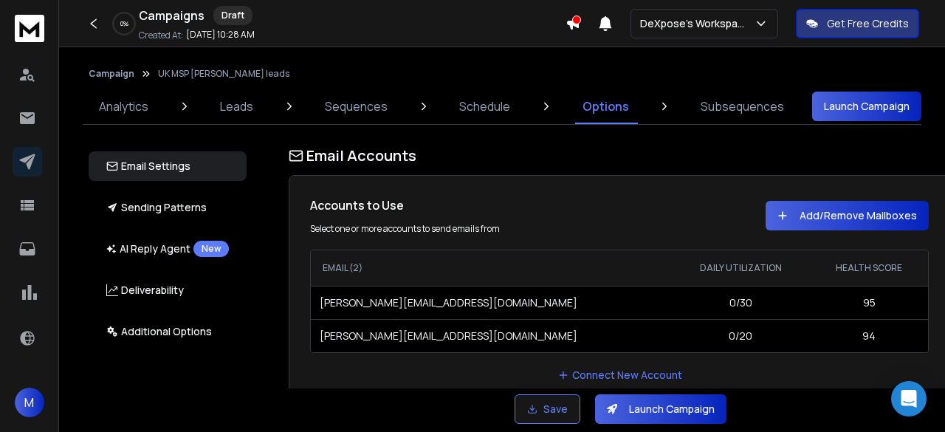
drag, startPoint x: 557, startPoint y: 406, endPoint x: 590, endPoint y: 426, distance: 38.1
click at [558, 407] on button "Save" at bounding box center [548, 409] width 66 height 30
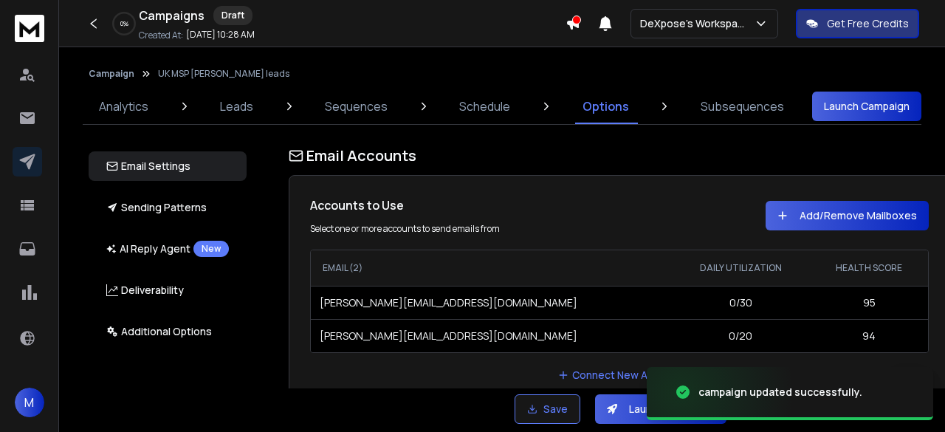
click at [623, 409] on button "Launch Campaign" at bounding box center [660, 409] width 131 height 30
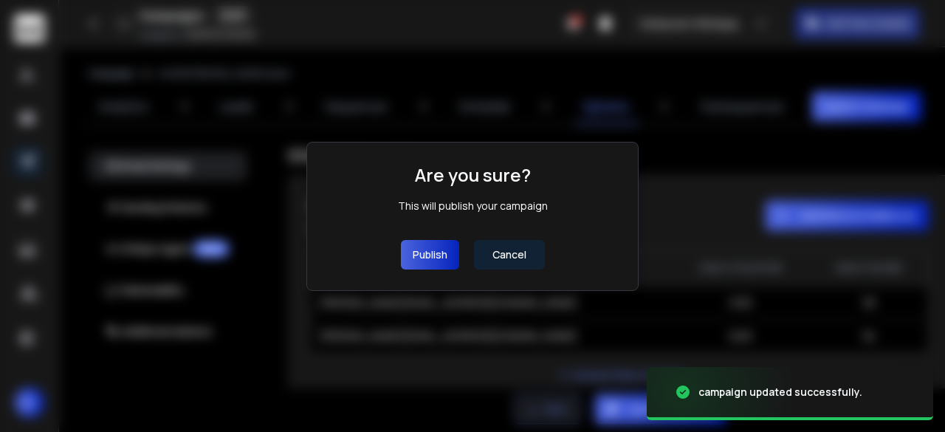
click at [433, 253] on button "Publish" at bounding box center [430, 255] width 58 height 30
